Goal: Task Accomplishment & Management: Manage account settings

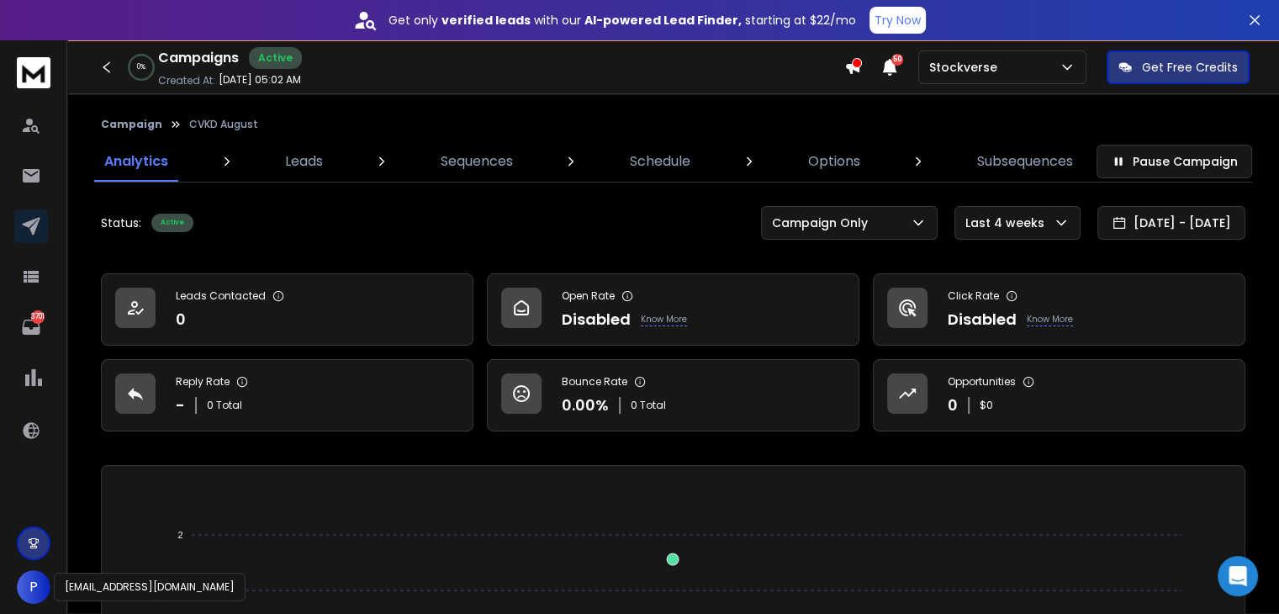
click at [35, 587] on span "P" at bounding box center [34, 587] width 34 height 34
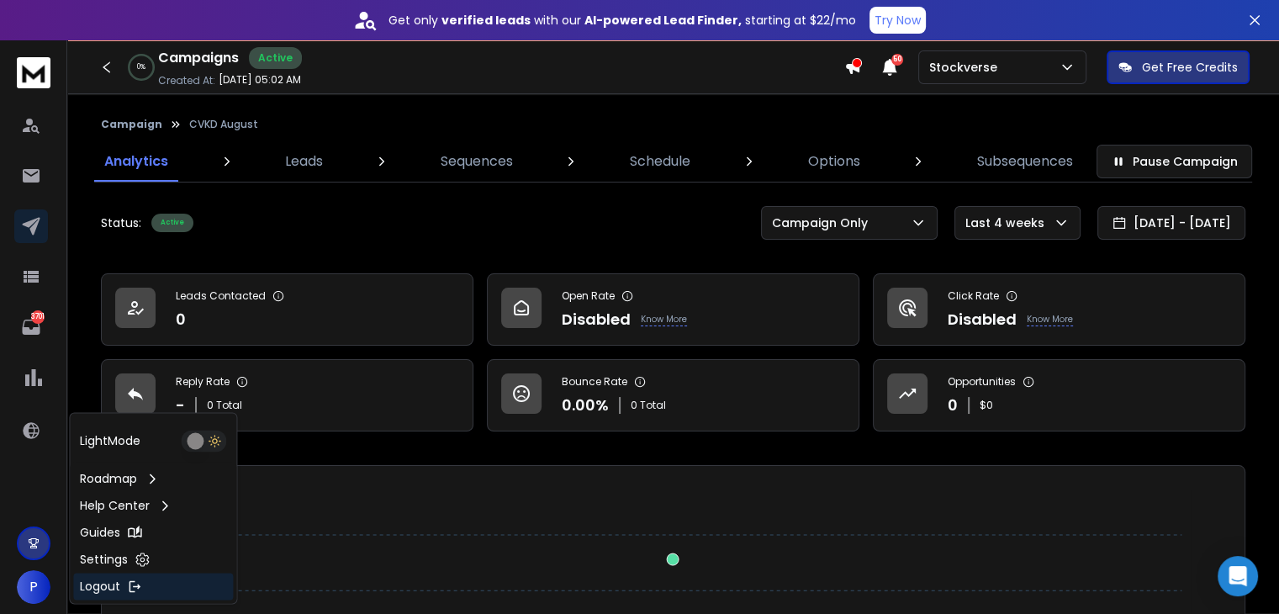
click at [93, 583] on p "Logout" at bounding box center [100, 586] width 40 height 17
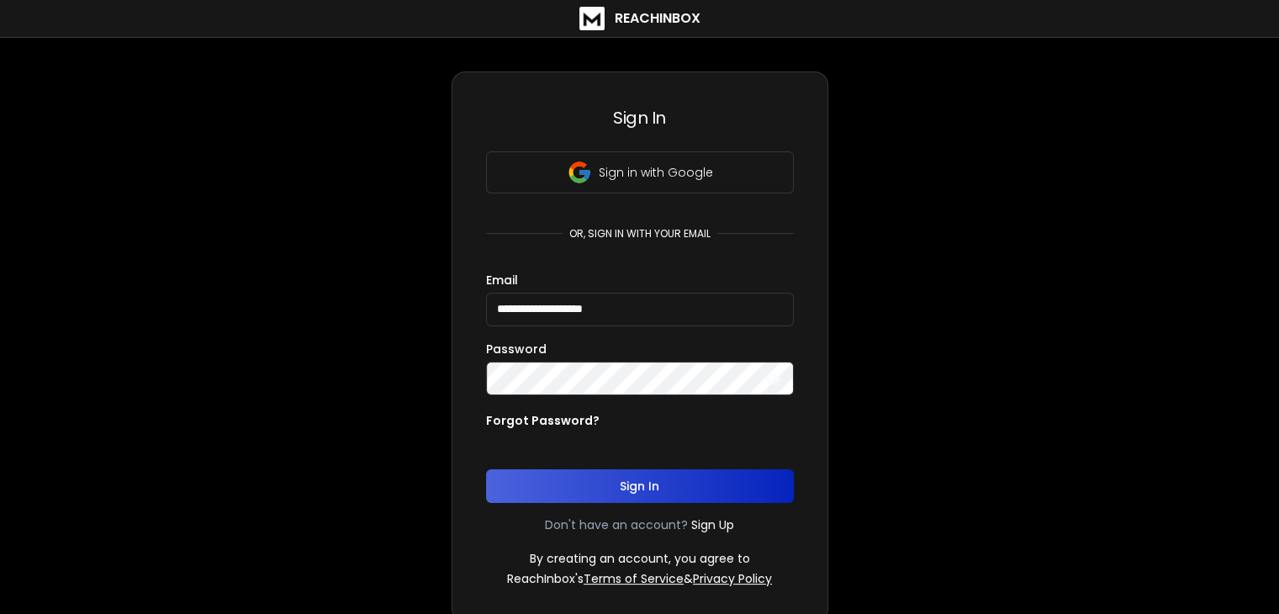
click at [547, 310] on input "**********" at bounding box center [640, 310] width 308 height 34
type input "**********"
click at [619, 477] on button "Sign In" at bounding box center [640, 486] width 308 height 34
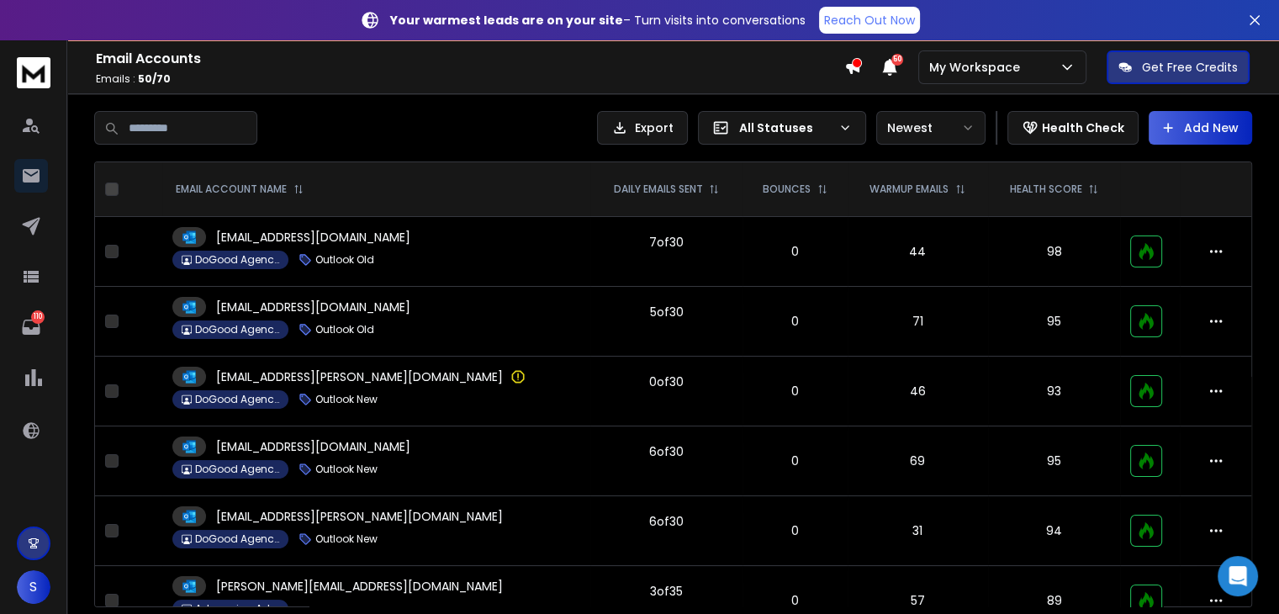
click at [1265, 24] on div "Your warmest leads are on your site – Turn visits into conversations Reach Out …" at bounding box center [639, 20] width 1279 height 40
click at [948, 77] on button "My Workspace" at bounding box center [1003, 67] width 168 height 34
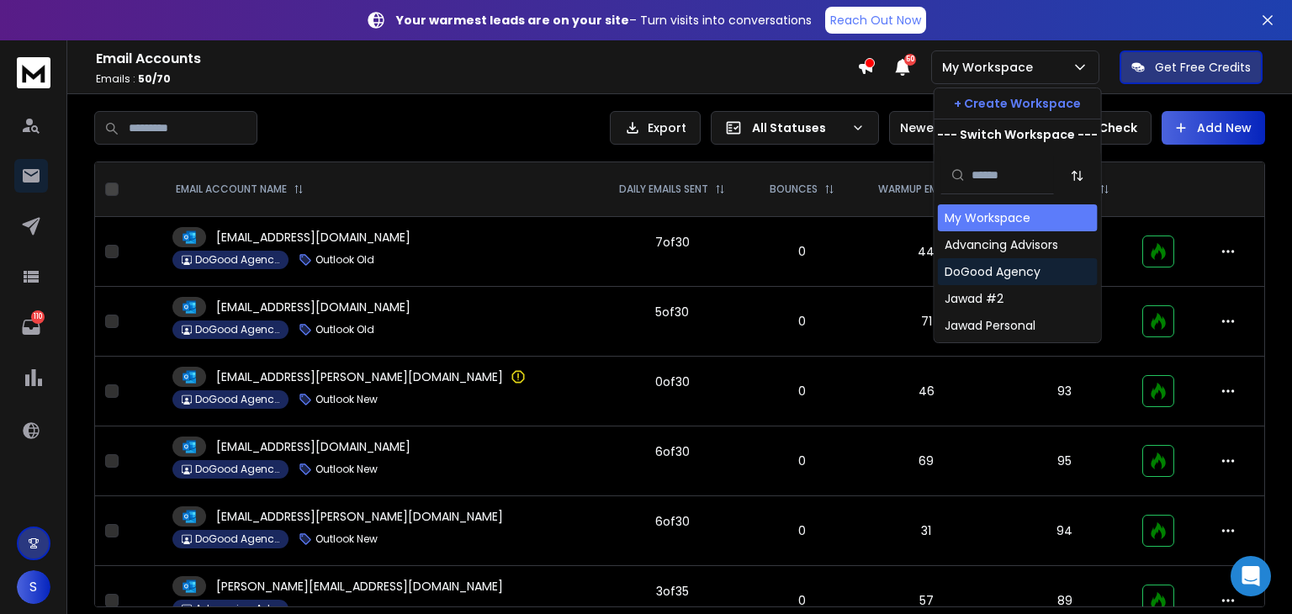
click at [1003, 282] on div "DoGood Agency" at bounding box center [1018, 271] width 160 height 27
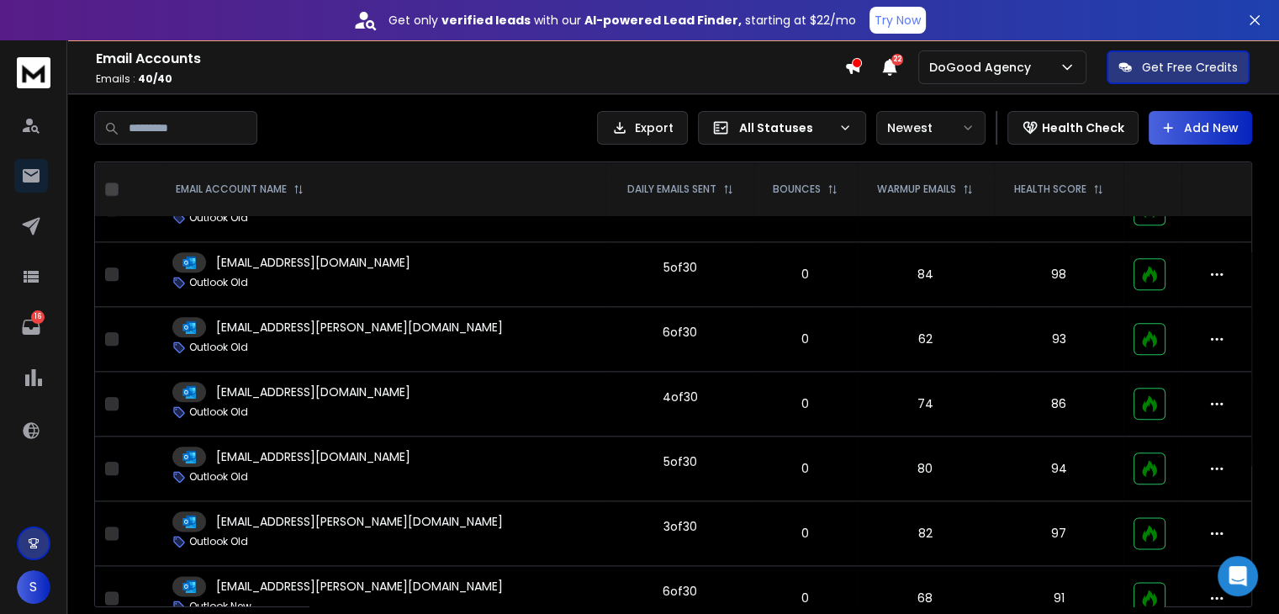
scroll to position [2103, 0]
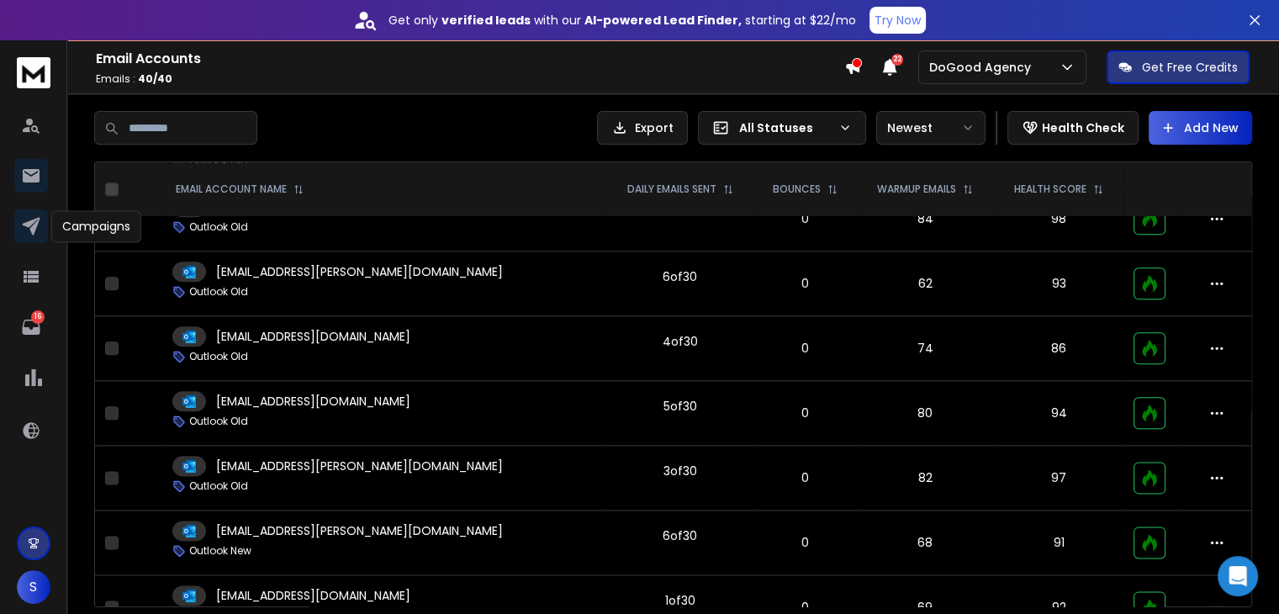
click at [37, 223] on icon at bounding box center [31, 226] width 18 height 18
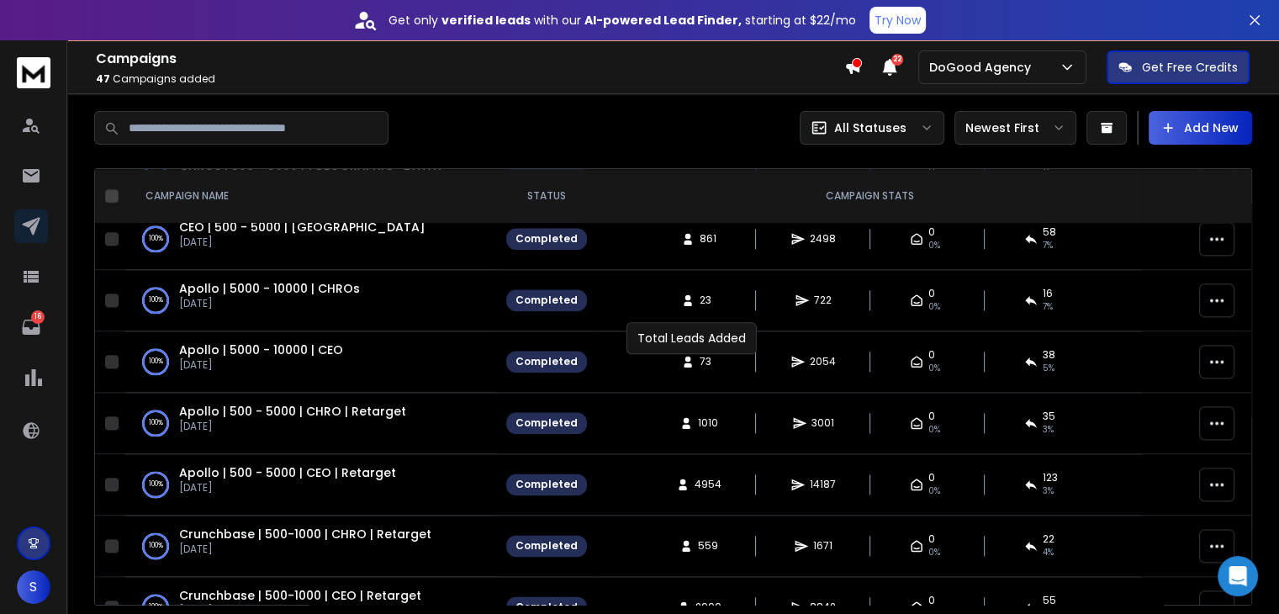
scroll to position [2439, 0]
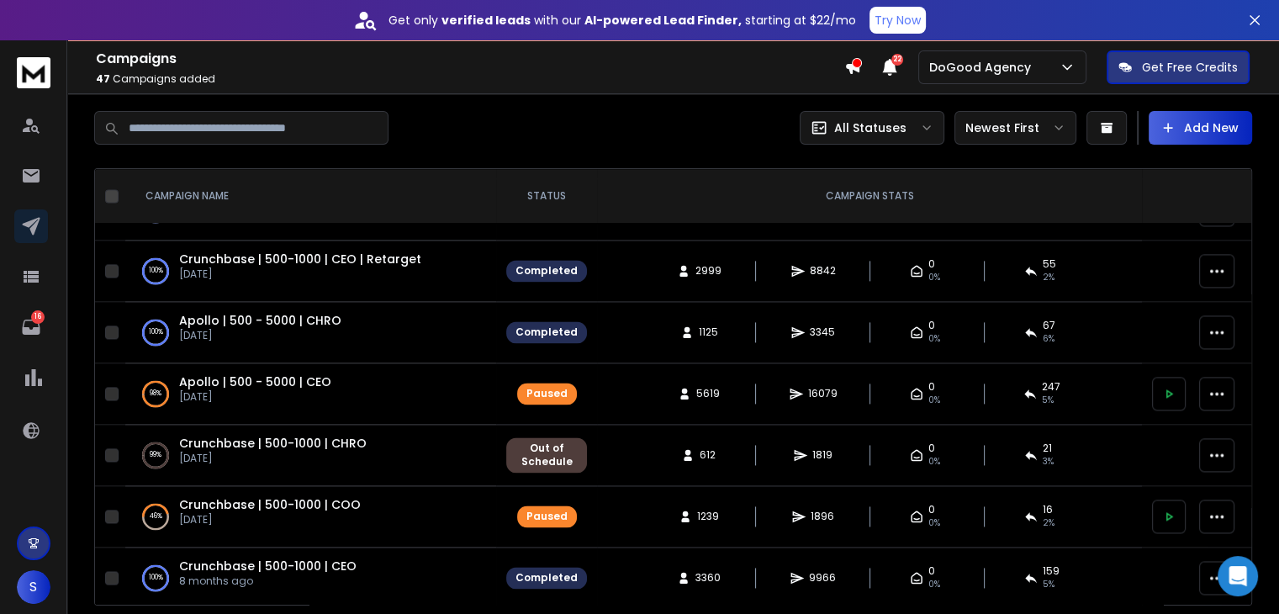
click at [1211, 393] on icon "button" at bounding box center [1217, 393] width 17 height 17
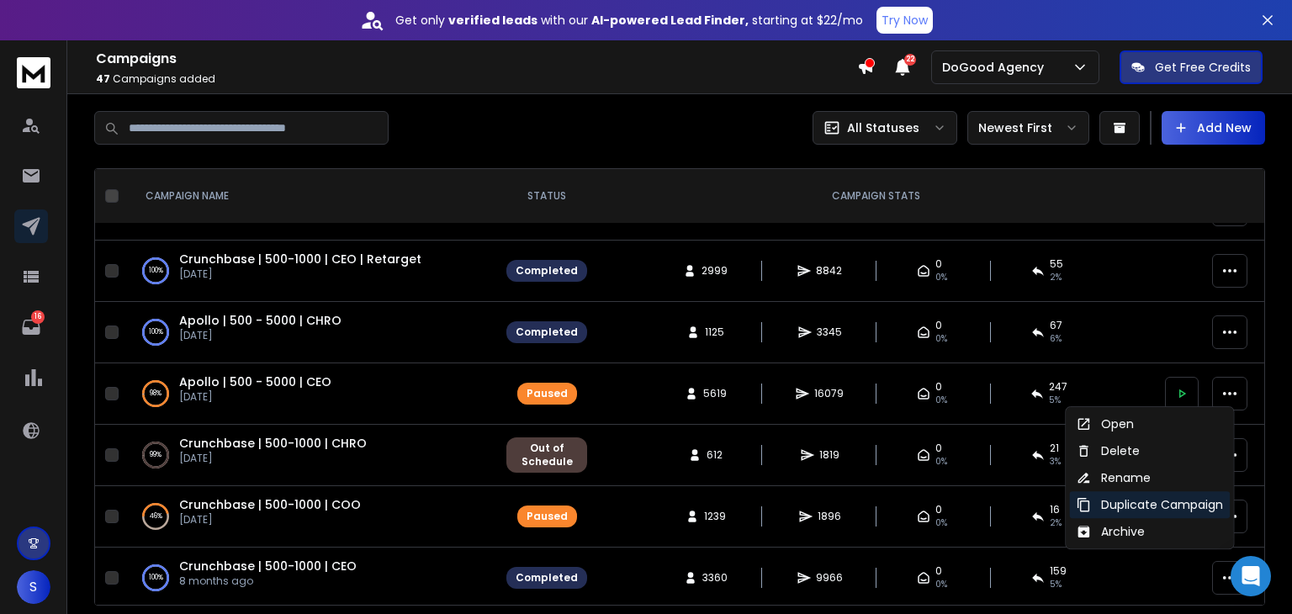
click at [1125, 507] on div "Duplicate Campaign" at bounding box center [1149, 504] width 147 height 17
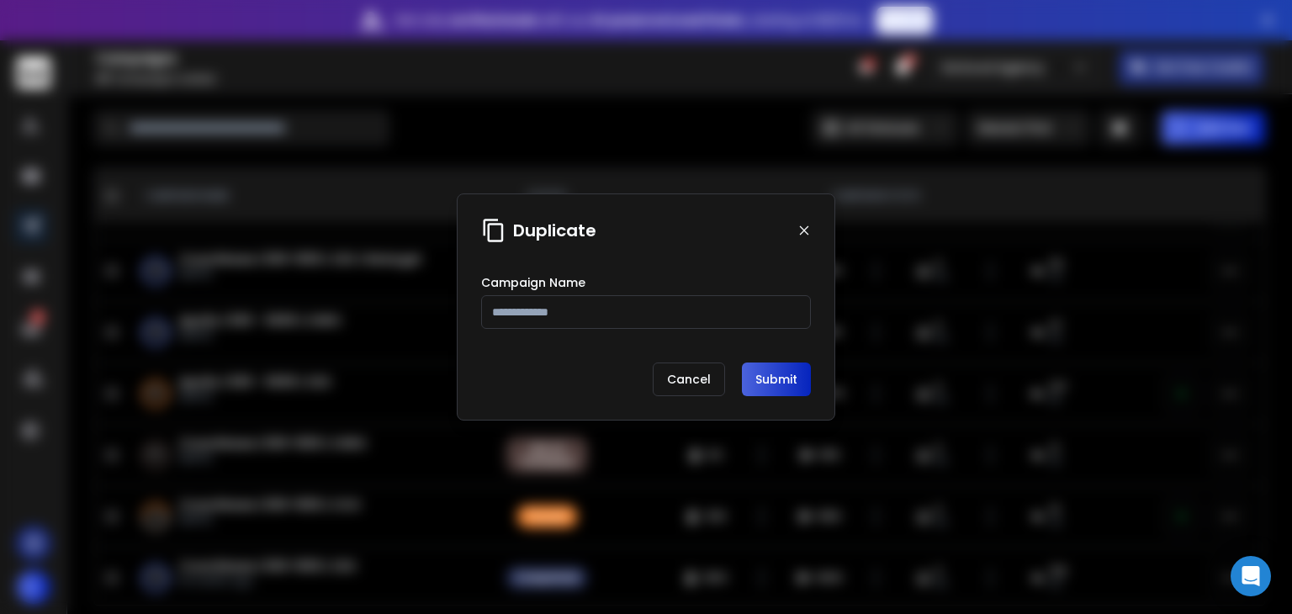
click at [581, 314] on input "text" at bounding box center [646, 312] width 330 height 34
type input "**********"
click at [792, 366] on button "Submit" at bounding box center [776, 380] width 69 height 34
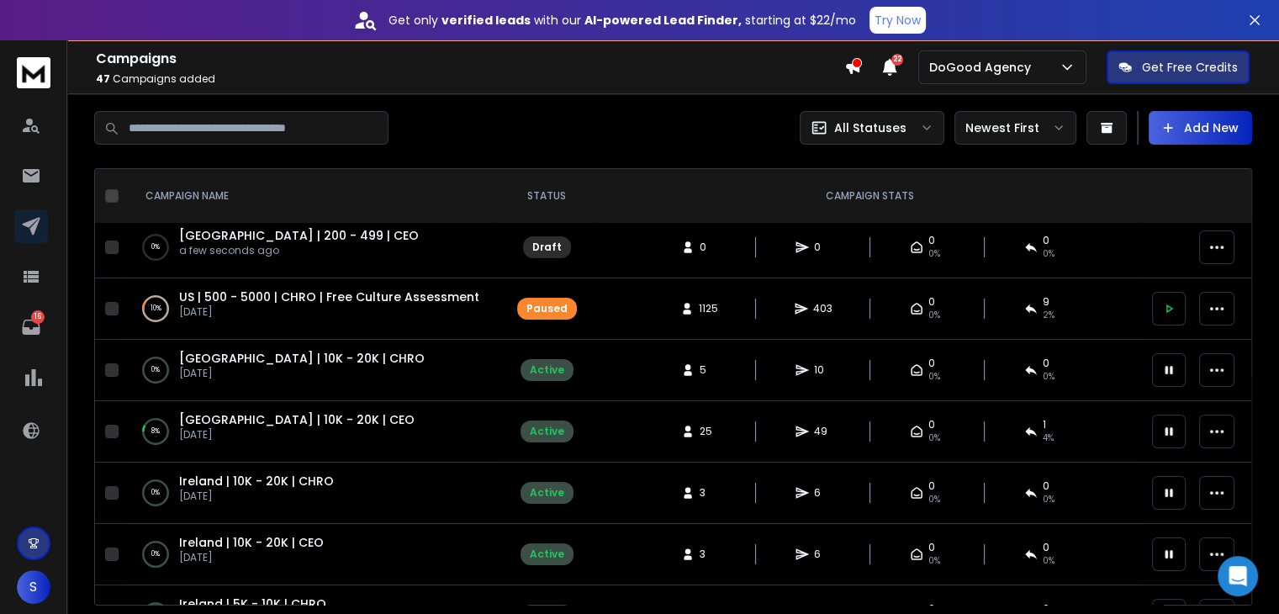
scroll to position [0, 0]
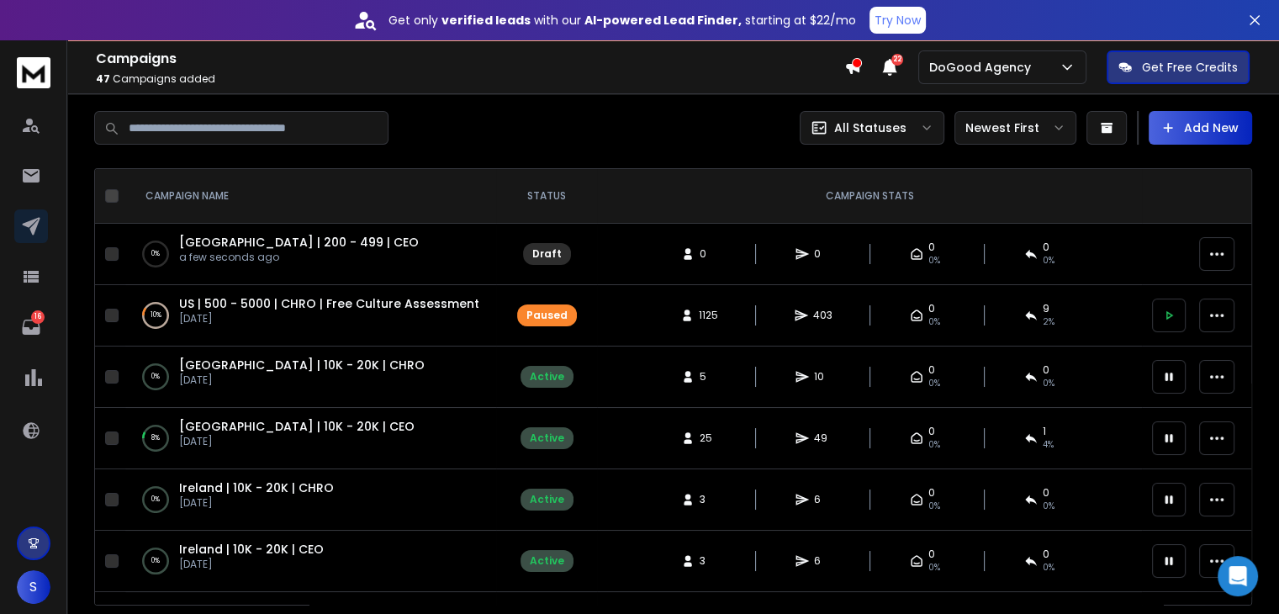
click at [1209, 257] on icon "button" at bounding box center [1217, 254] width 17 height 17
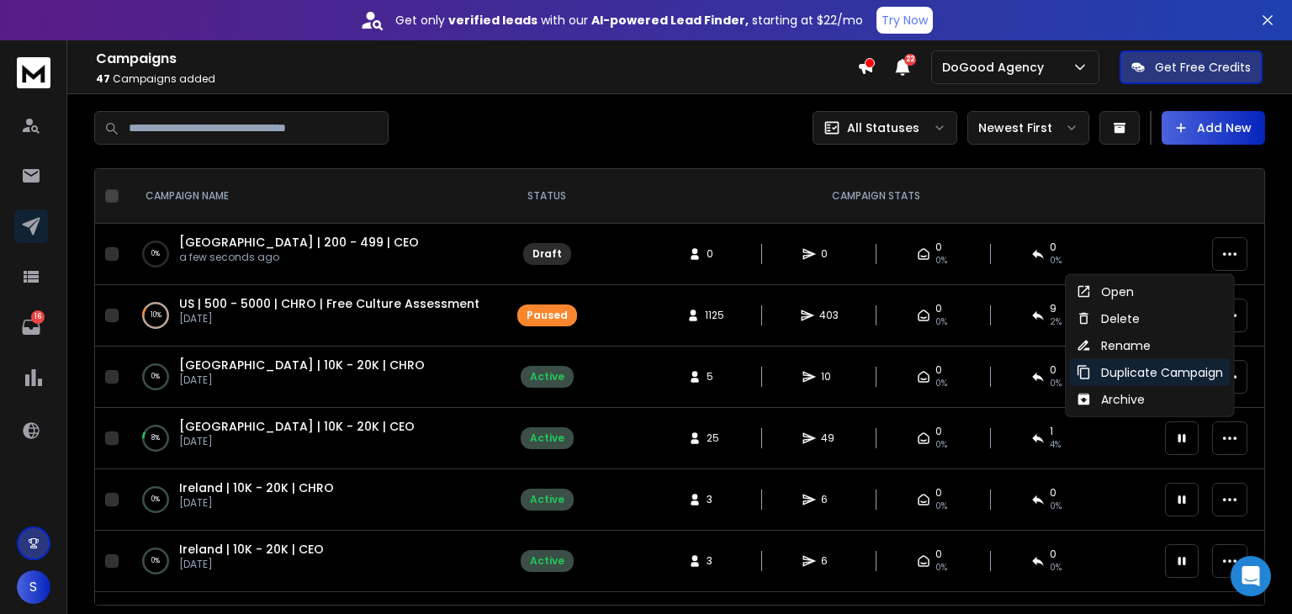
click at [1166, 370] on div "Duplicate Campaign" at bounding box center [1149, 372] width 147 height 17
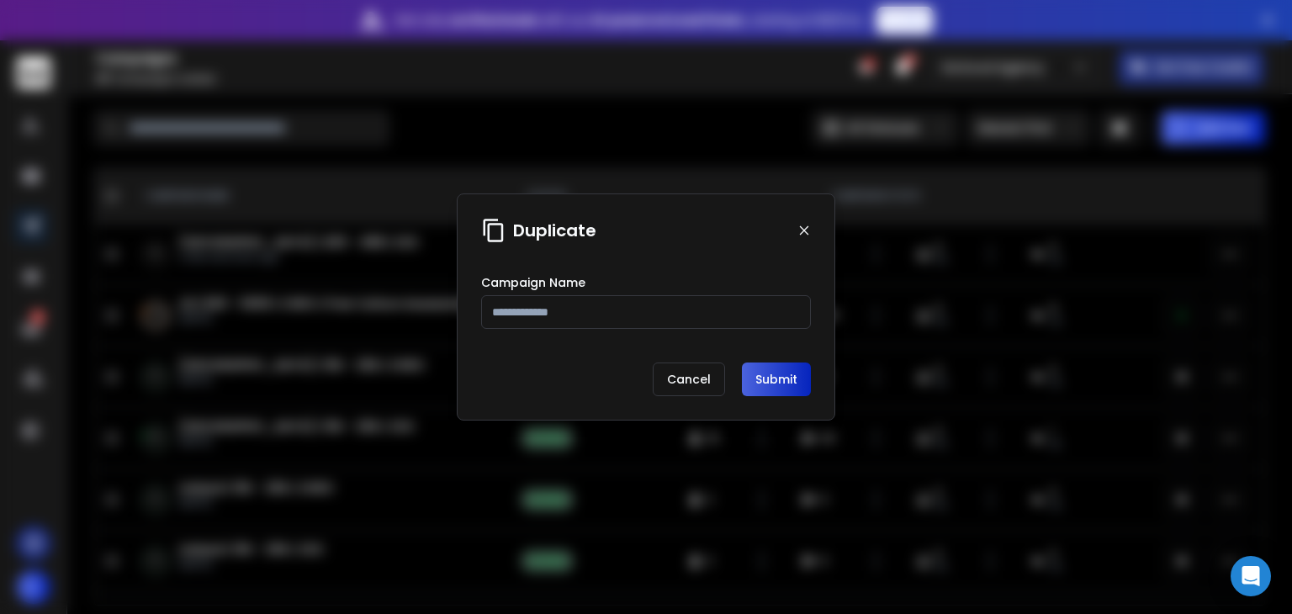
click at [725, 300] on input "text" at bounding box center [646, 312] width 330 height 34
type input "**********"
click at [777, 379] on button "Submit" at bounding box center [776, 380] width 69 height 34
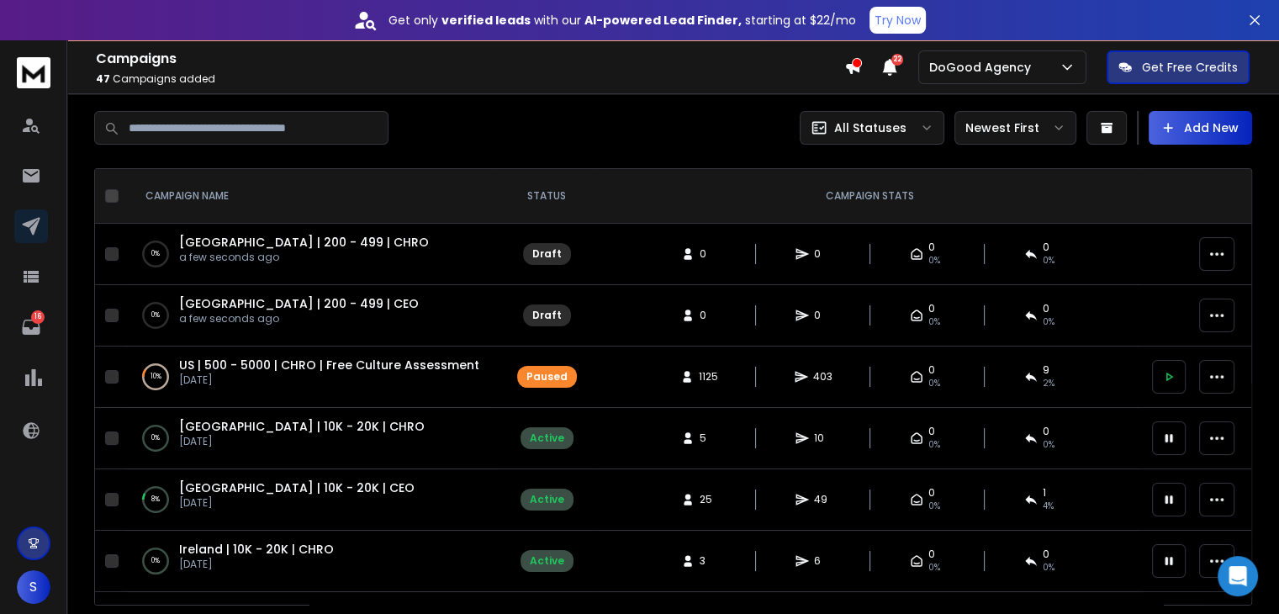
click at [1199, 258] on button "button" at bounding box center [1216, 254] width 35 height 34
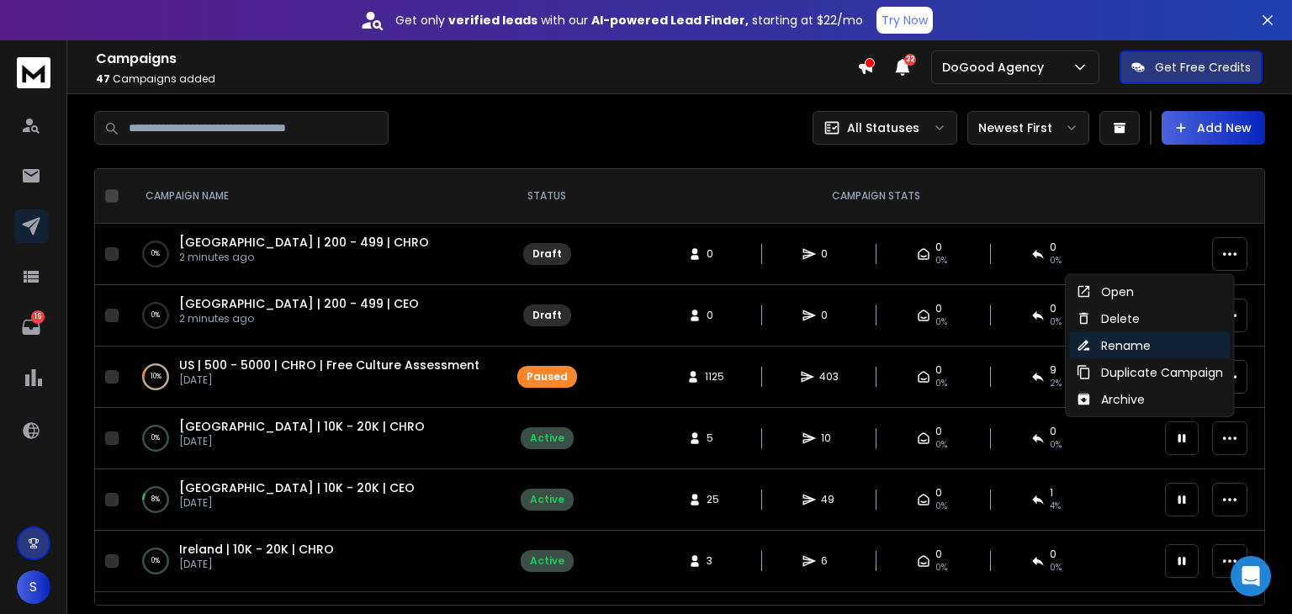
click at [1126, 352] on div "Rename" at bounding box center [1113, 345] width 75 height 17
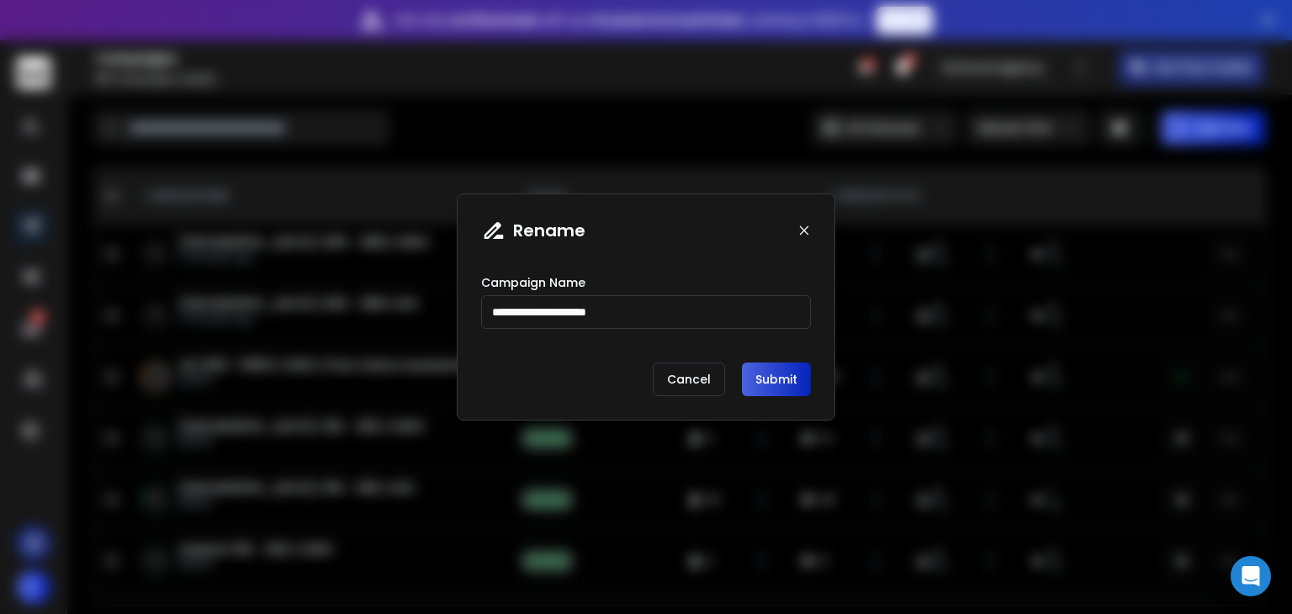
click at [544, 315] on input "**********" at bounding box center [646, 312] width 330 height 34
type input "**********"
click at [791, 389] on button "Submit" at bounding box center [776, 380] width 69 height 34
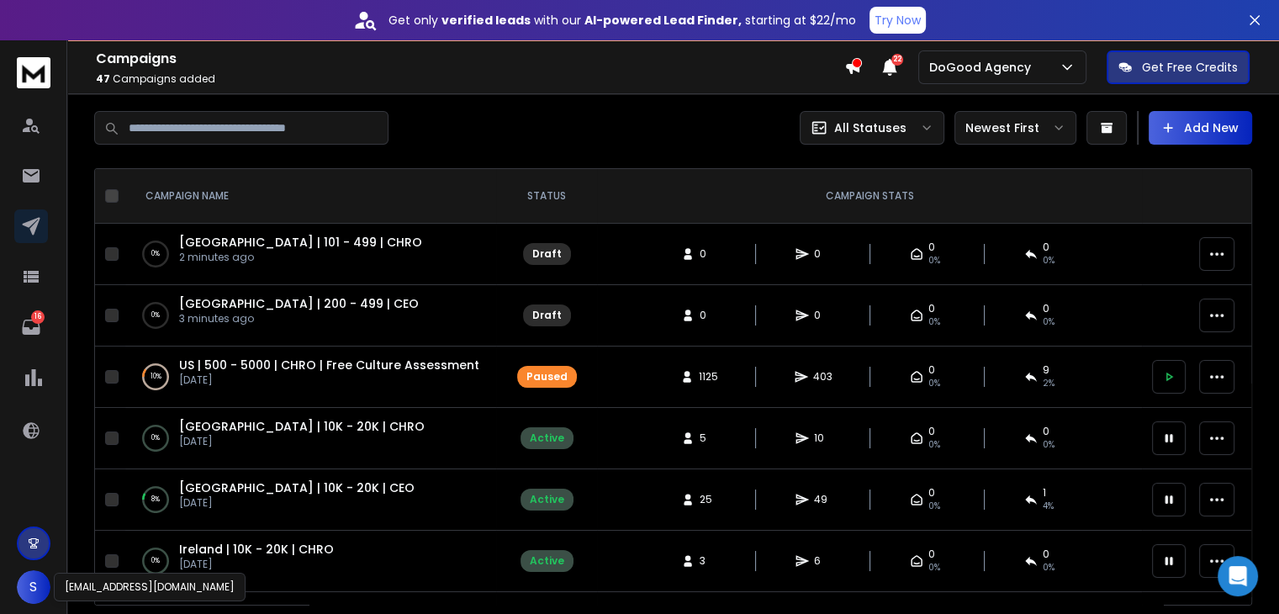
click at [34, 589] on span "S" at bounding box center [34, 587] width 34 height 34
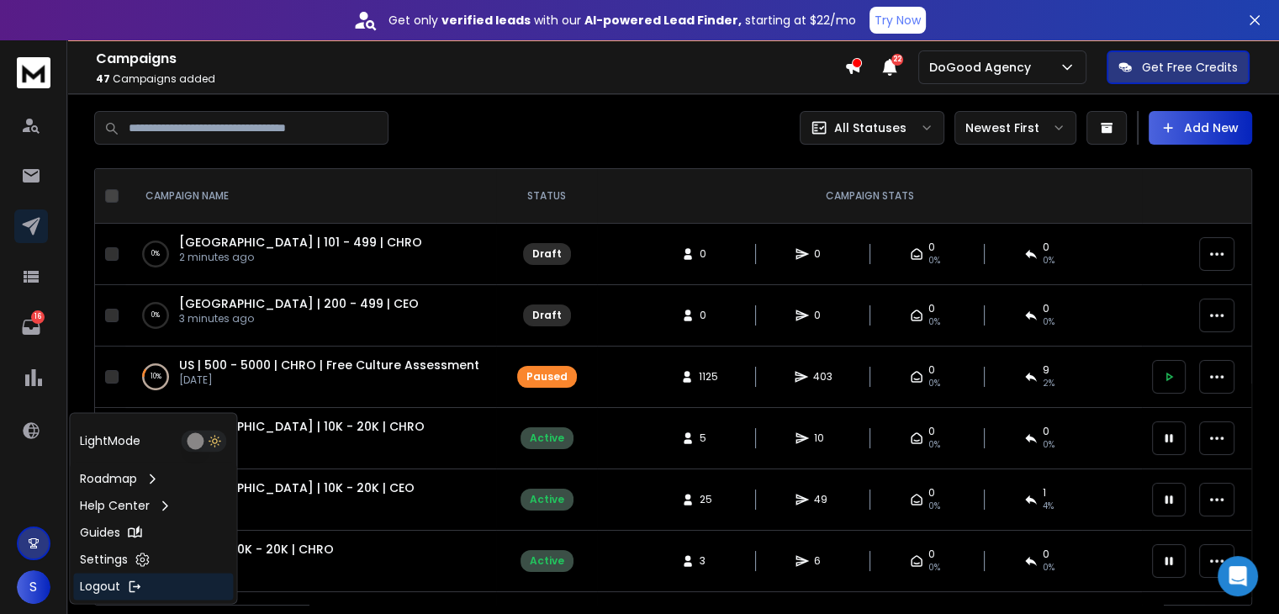
click at [107, 585] on p "Logout" at bounding box center [100, 586] width 40 height 17
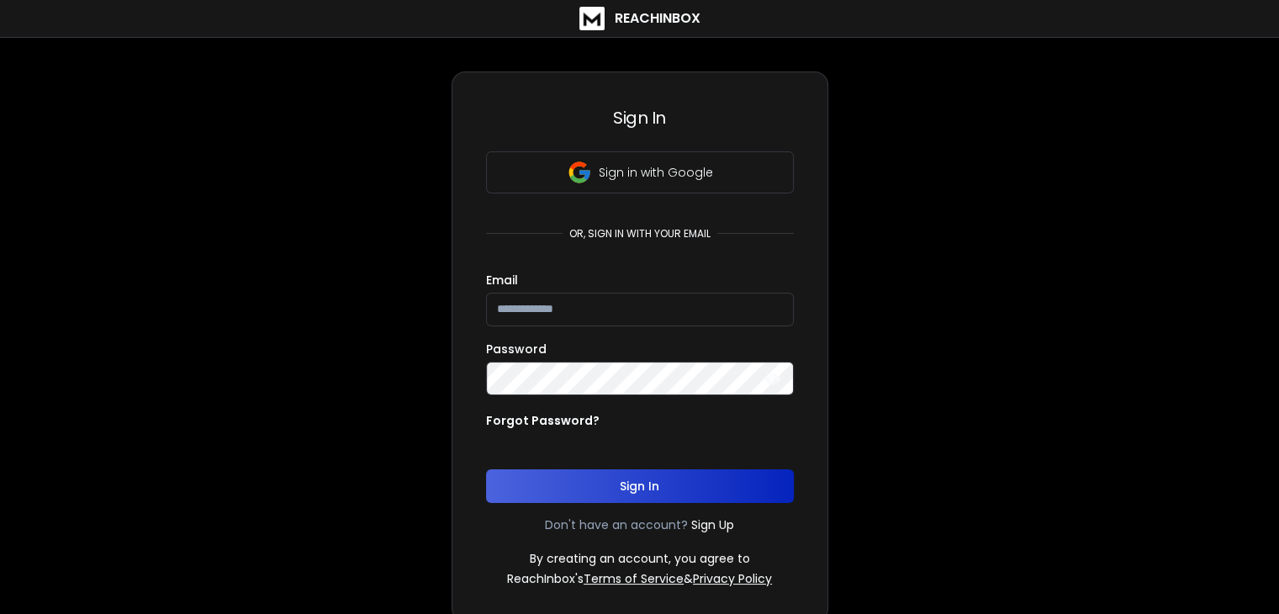
type input "**********"
click at [532, 321] on input "**********" at bounding box center [640, 310] width 308 height 34
click at [513, 474] on button "Sign In" at bounding box center [640, 486] width 308 height 34
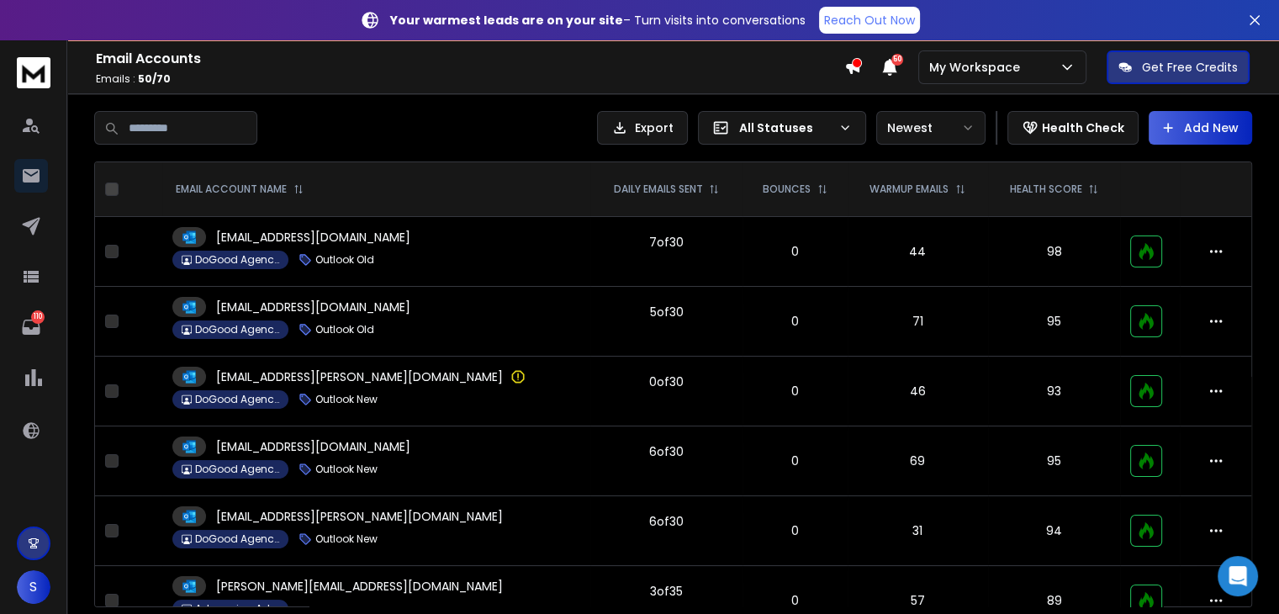
click at [469, 390] on div "DoGood Agency Outlook New" at bounding box center [376, 399] width 408 height 19
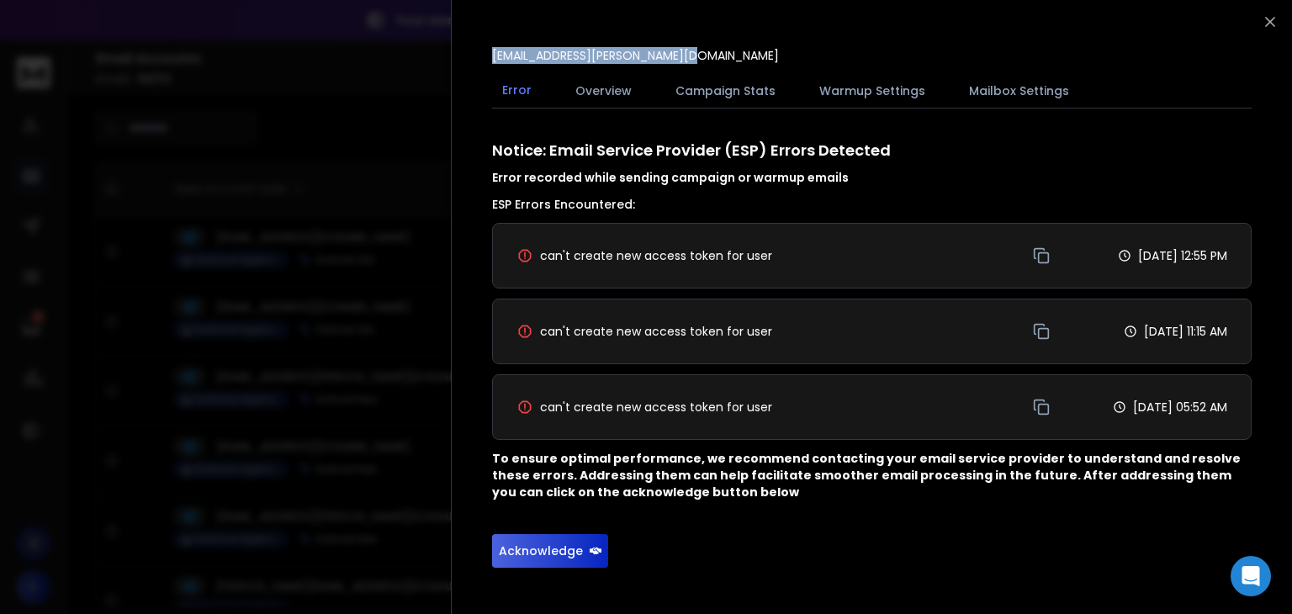
copy body "Multi Select Table Sheet [EMAIL_ADDRESS][PERSON_NAME][DOMAIN_NAME]"
drag, startPoint x: 699, startPoint y: 65, endPoint x: 329, endPoint y: 130, distance: 375.9
click at [404, 61] on body "Your warmest leads are on your site – Turn visits into conversations Reach Out …" at bounding box center [639, 307] width 1279 height 614
click at [252, 175] on div at bounding box center [646, 307] width 1292 height 614
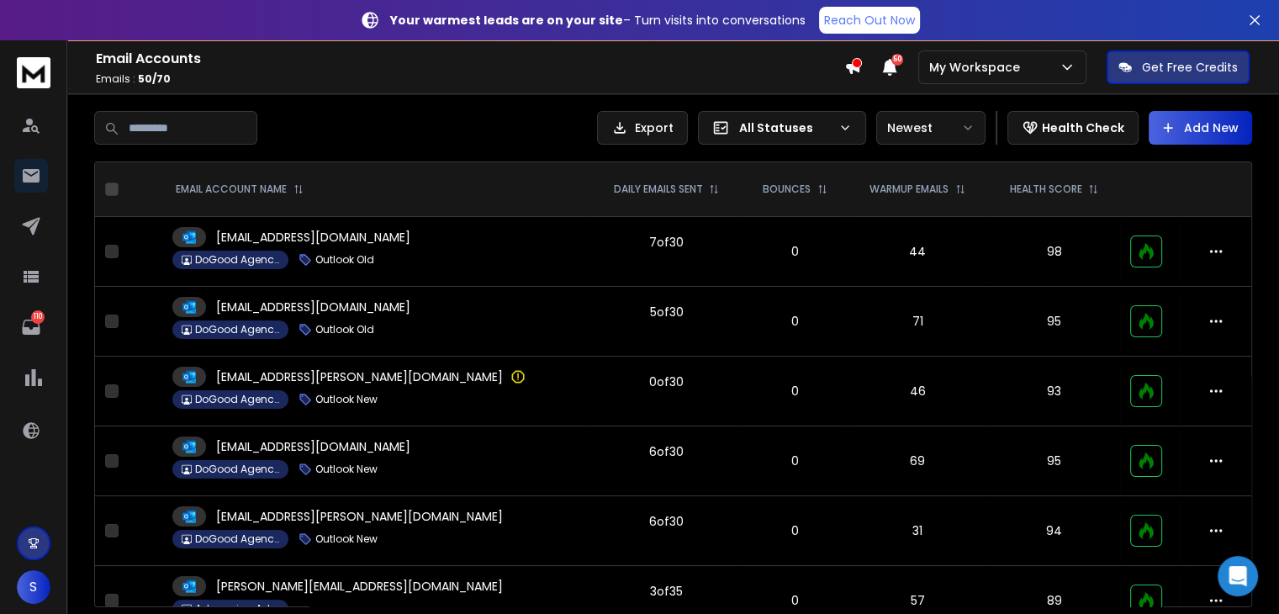
click at [1204, 129] on button "Add New" at bounding box center [1200, 128] width 103 height 34
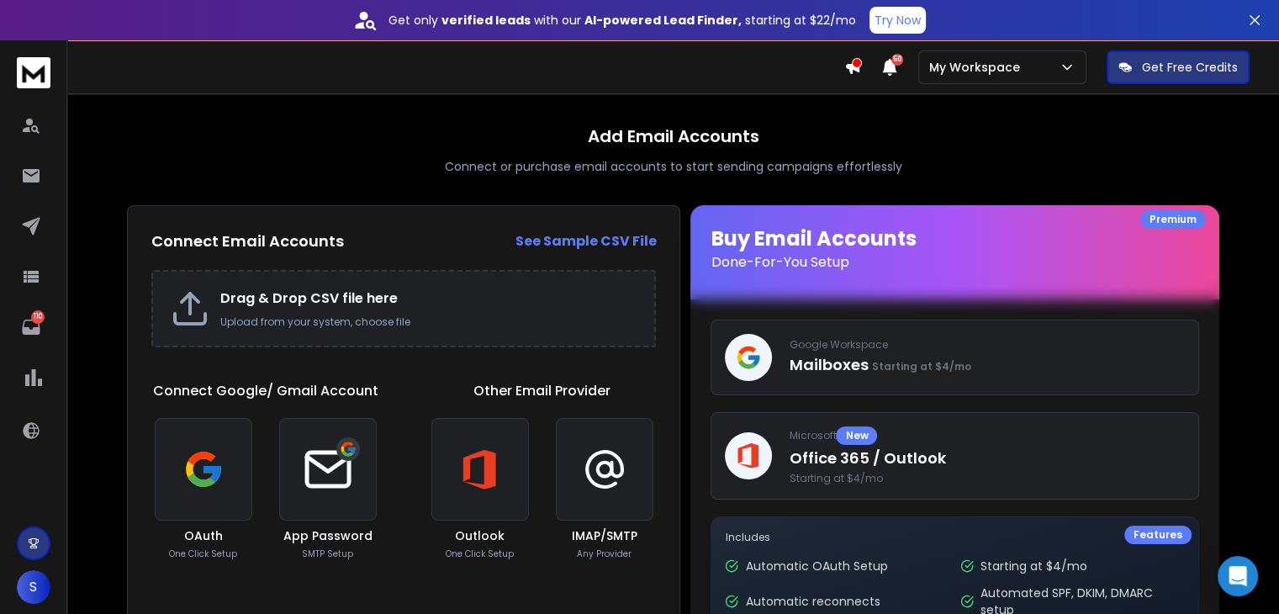
click at [461, 491] on div at bounding box center [480, 469] width 42 height 47
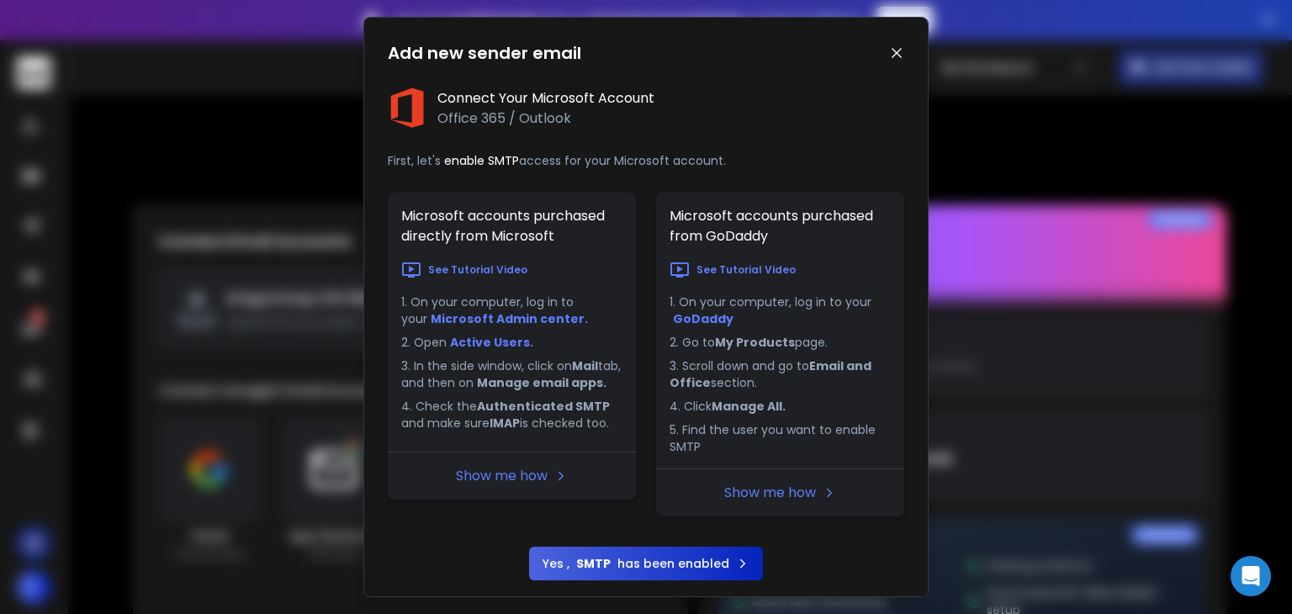
click at [575, 571] on button "Yes , SMTP has been enabled" at bounding box center [646, 564] width 234 height 34
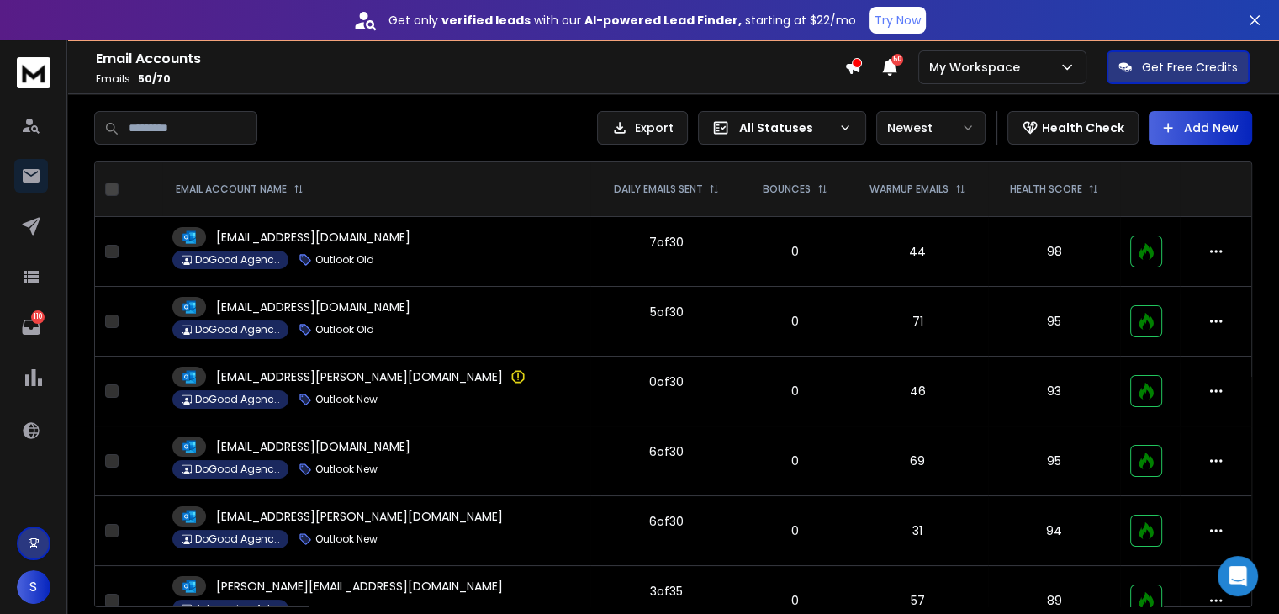
click at [460, 409] on td "seb.wichmann@dogoodservice.com DoGood Agency Outlook New" at bounding box center [376, 392] width 428 height 70
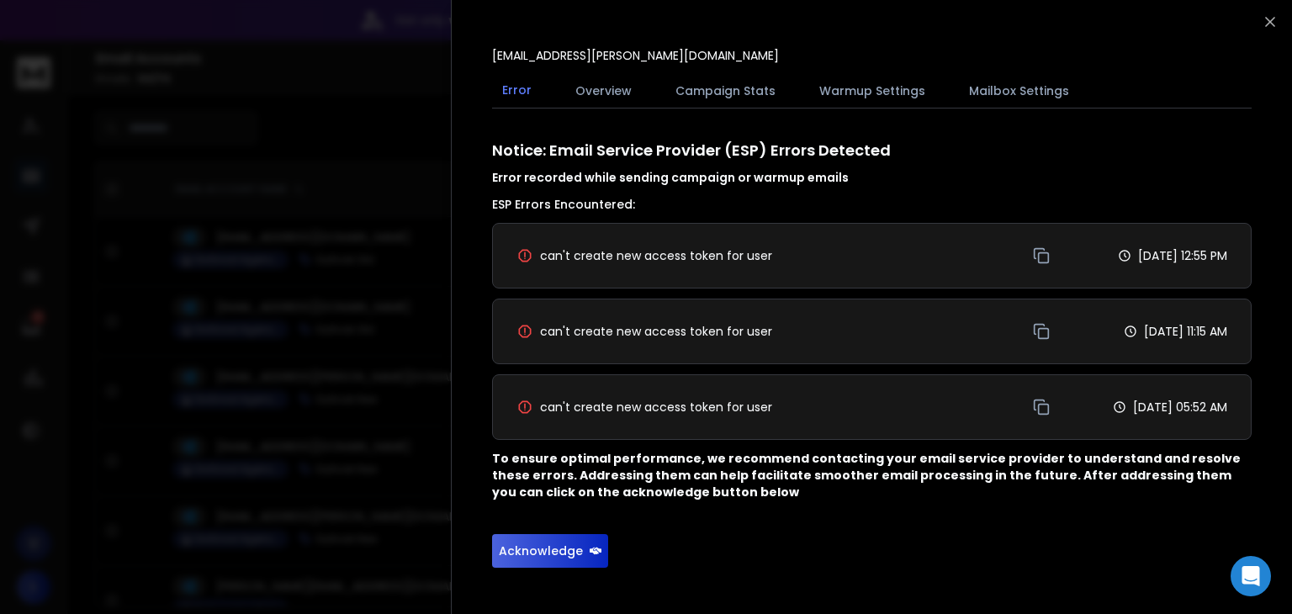
click at [700, 71] on div "seb.wichmann@dogoodservice.com Error Overview Campaign Stats Warmup Settings Ma…" at bounding box center [872, 307] width 800 height 575
copy body "Multi Select Table Sheet seb.wichmann@dogoodservice.com"
drag, startPoint x: 708, startPoint y: 60, endPoint x: 446, endPoint y: 31, distance: 264.0
click at [446, 31] on body "Get only verified leads with our AI-powered Lead Finder, starting at $22/mo Try…" at bounding box center [639, 307] width 1279 height 614
click at [552, 558] on button "Acknowledge" at bounding box center [550, 551] width 116 height 34
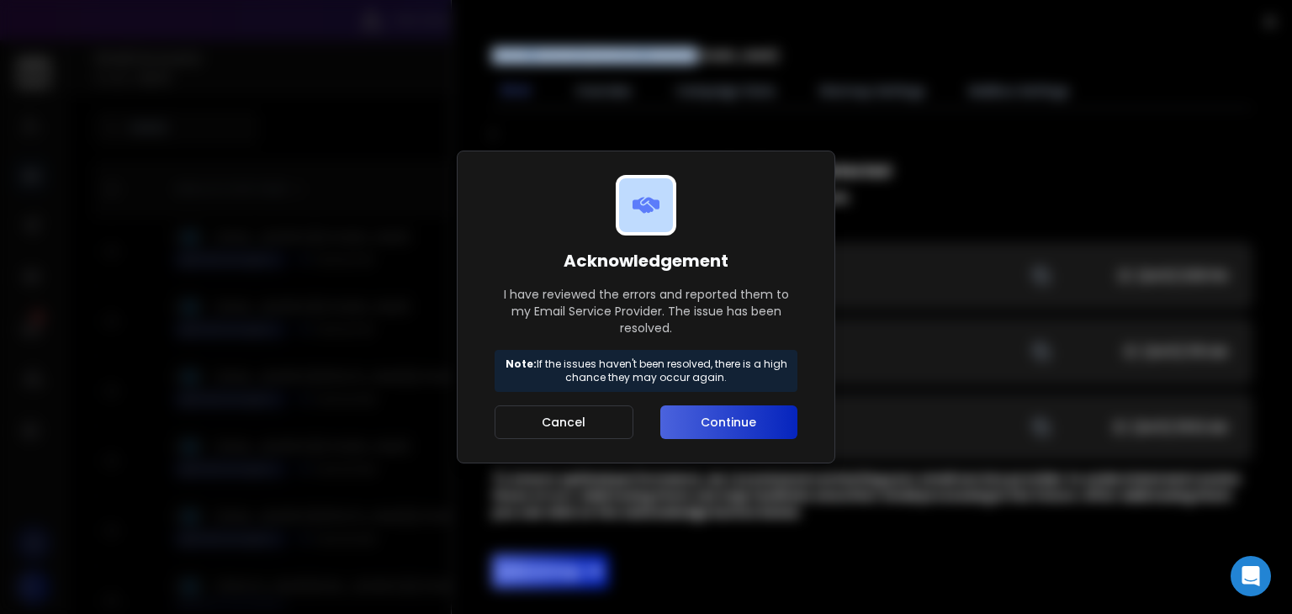
click at [730, 424] on button "Continue" at bounding box center [728, 422] width 137 height 34
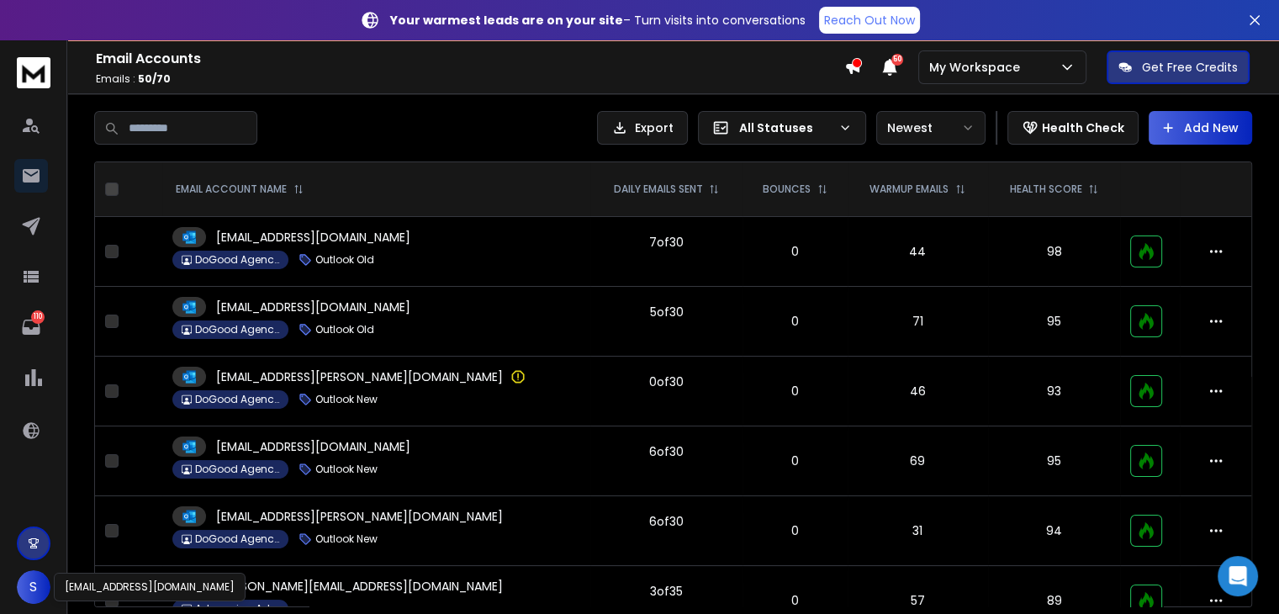
click at [64, 568] on div "110 S" at bounding box center [33, 330] width 67 height 580
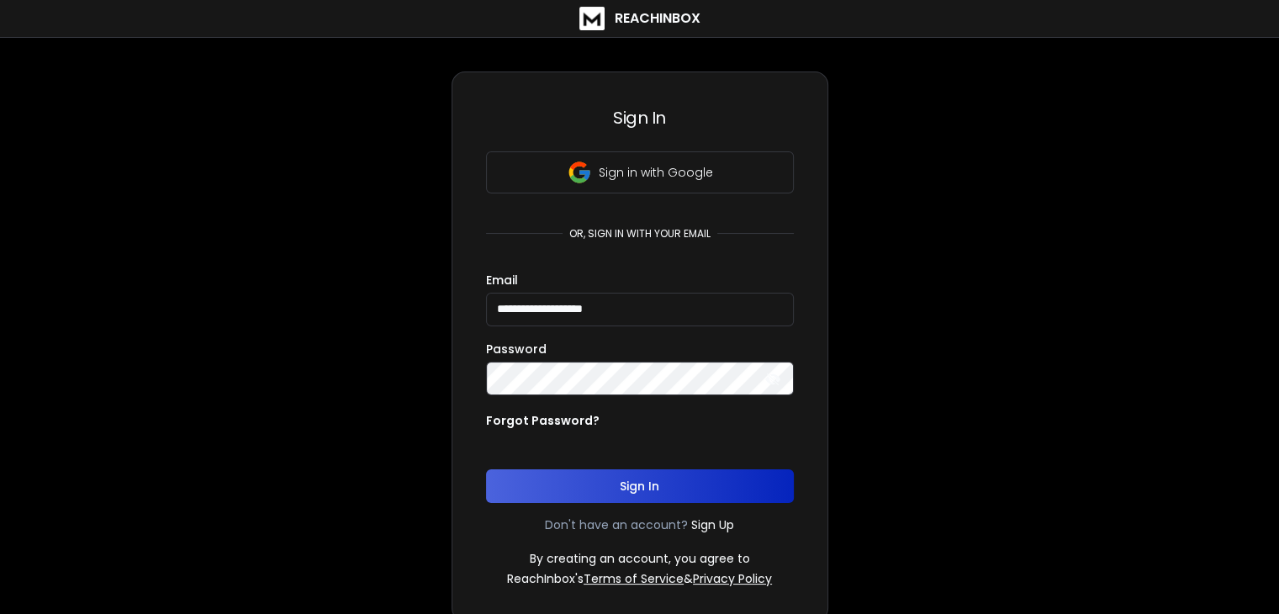
click at [653, 313] on input "**********" at bounding box center [640, 310] width 308 height 34
type input "**********"
click at [662, 477] on button "Sign In" at bounding box center [640, 486] width 308 height 34
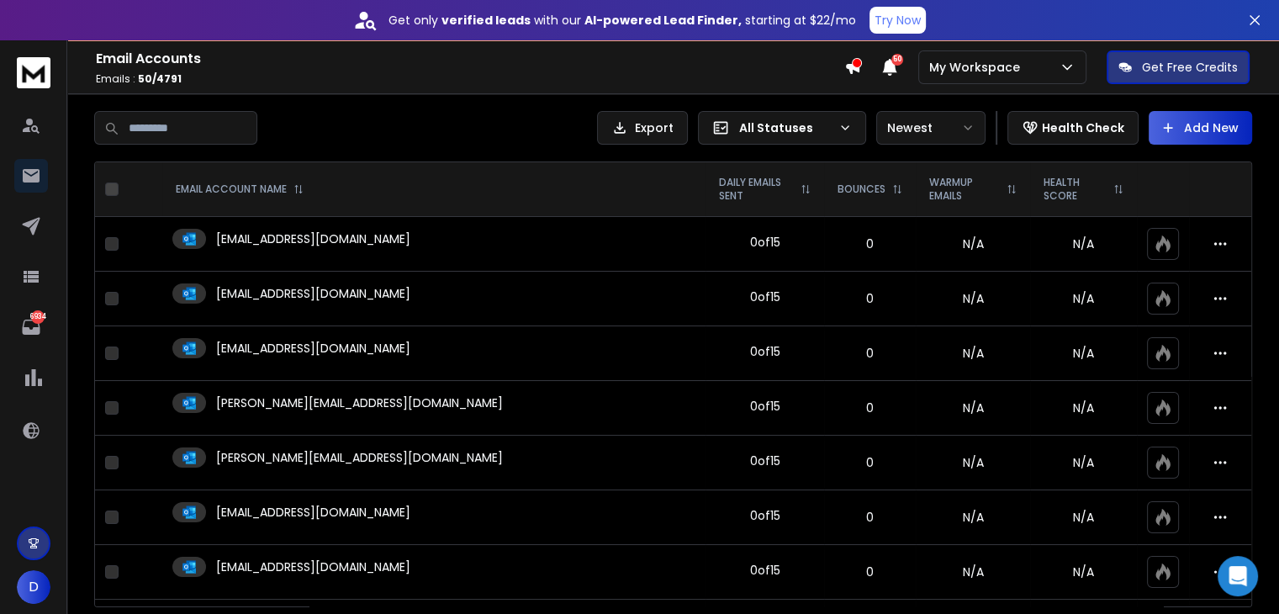
click at [1257, 21] on icon at bounding box center [1255, 20] width 10 height 10
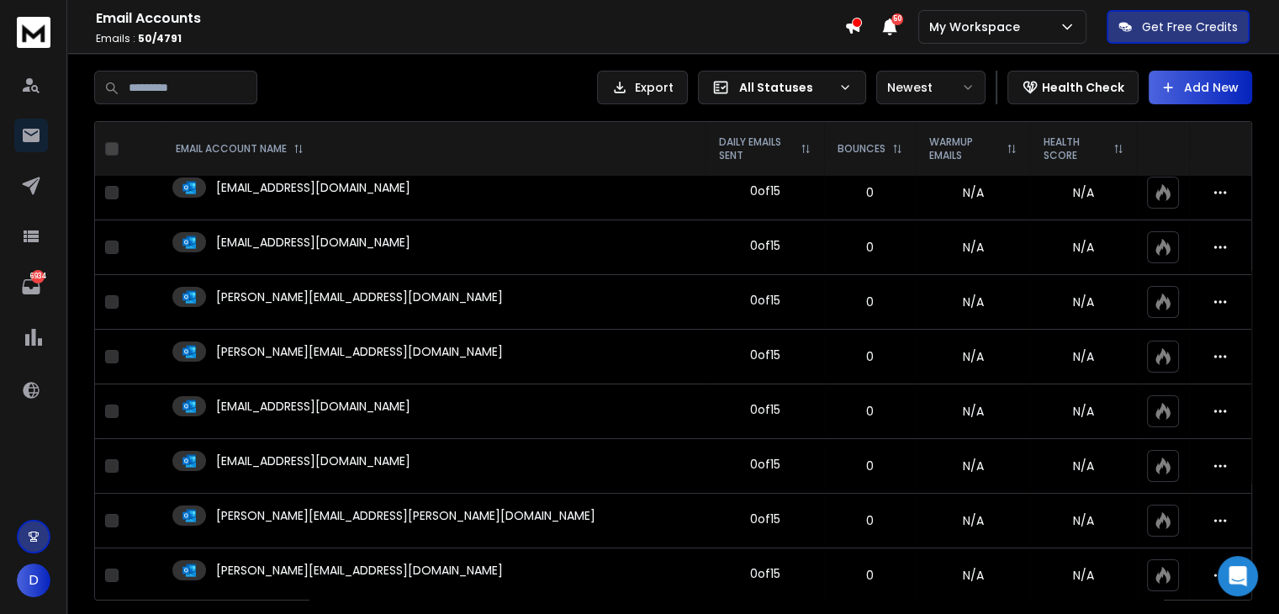
scroll to position [84, 0]
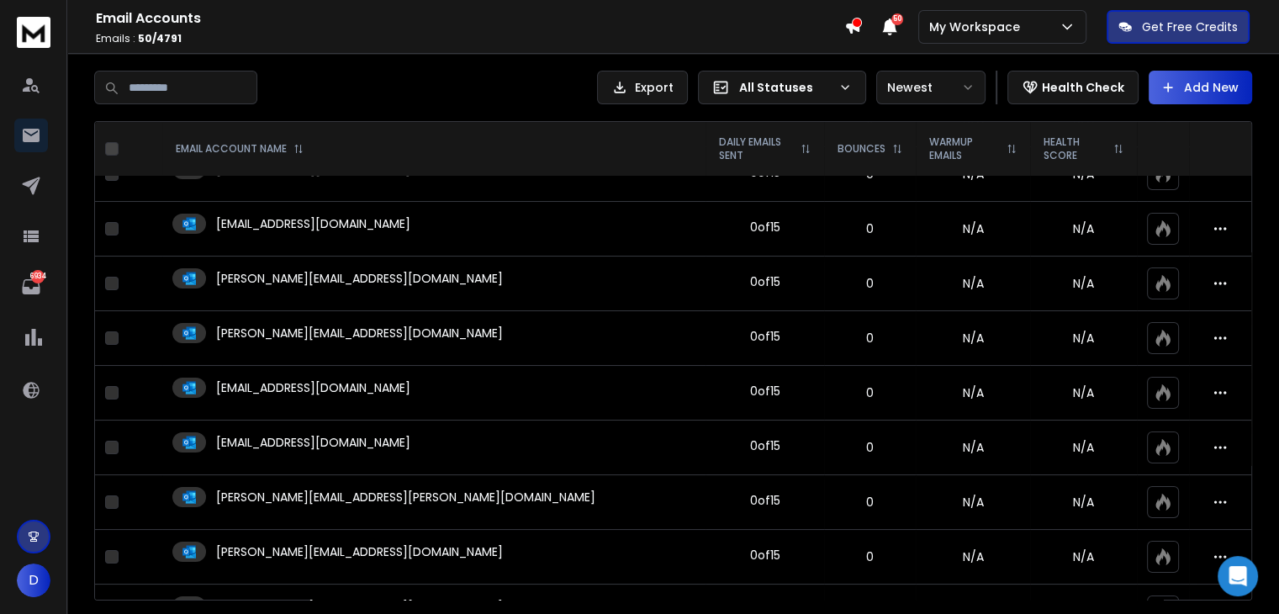
drag, startPoint x: 532, startPoint y: 83, endPoint x: 511, endPoint y: 80, distance: 21.3
click at [532, 82] on div at bounding box center [340, 88] width 493 height 34
